Goal: Navigation & Orientation: Find specific page/section

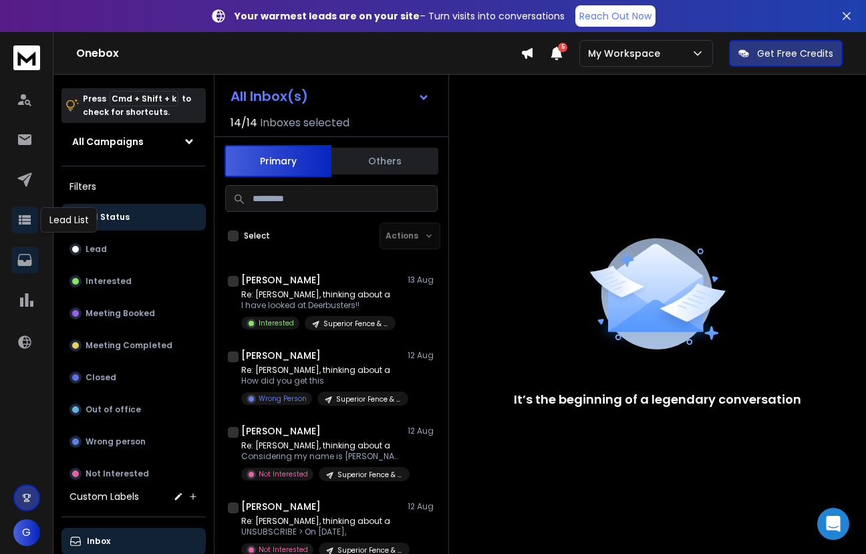
click at [31, 221] on icon at bounding box center [25, 220] width 16 height 16
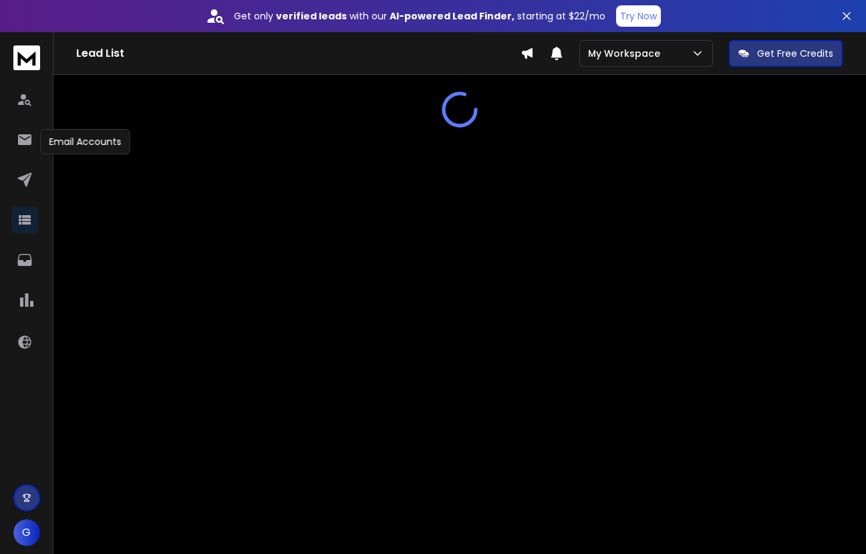
click at [28, 138] on icon at bounding box center [25, 140] width 16 height 16
